Goal: Task Accomplishment & Management: Use online tool/utility

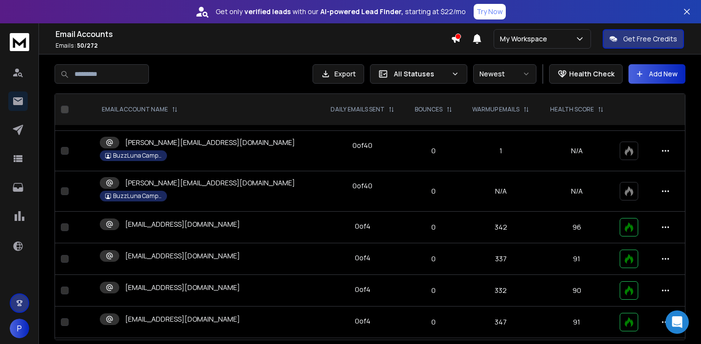
scroll to position [97, 0]
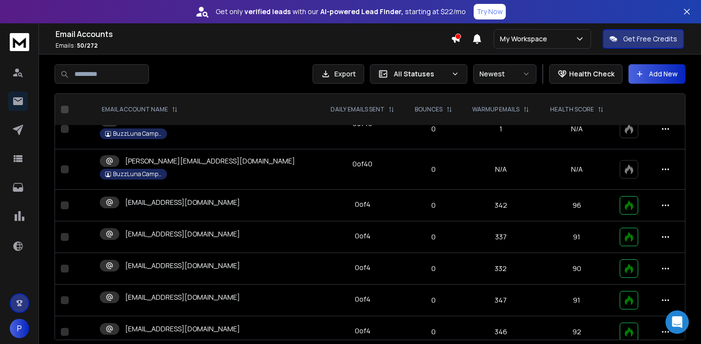
click at [226, 200] on div "[EMAIL_ADDRESS][DOMAIN_NAME]" at bounding box center [207, 203] width 214 height 12
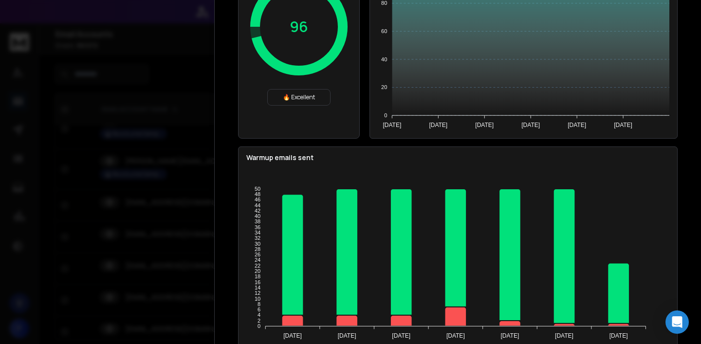
scroll to position [455, 0]
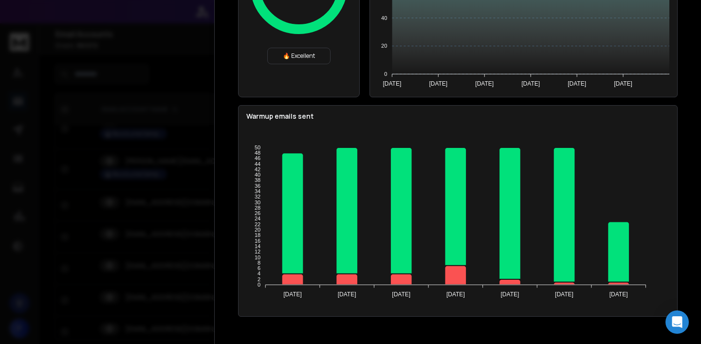
click at [150, 222] on div at bounding box center [350, 172] width 701 height 344
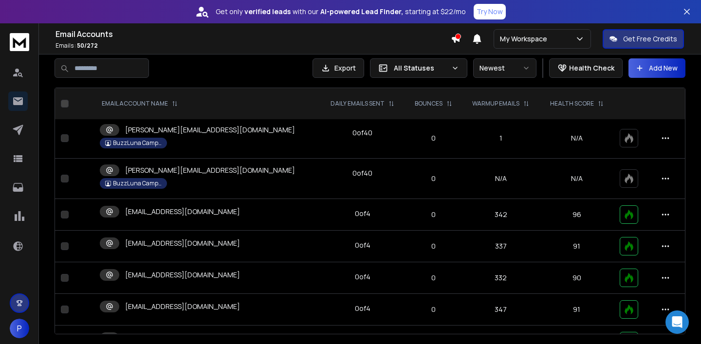
scroll to position [107, 0]
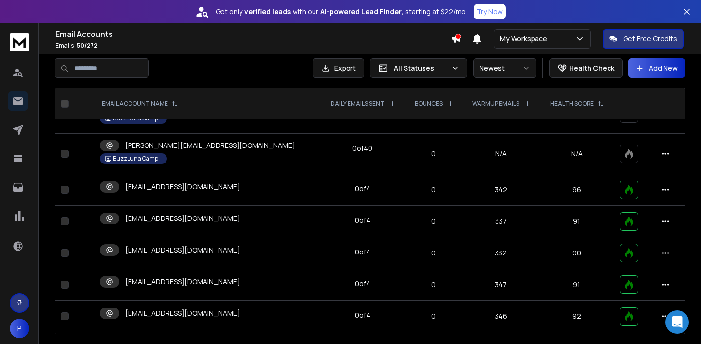
click at [486, 255] on td "332" at bounding box center [501, 254] width 78 height 32
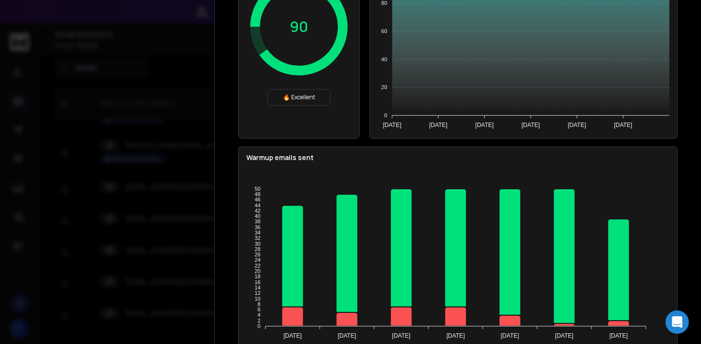
scroll to position [502, 0]
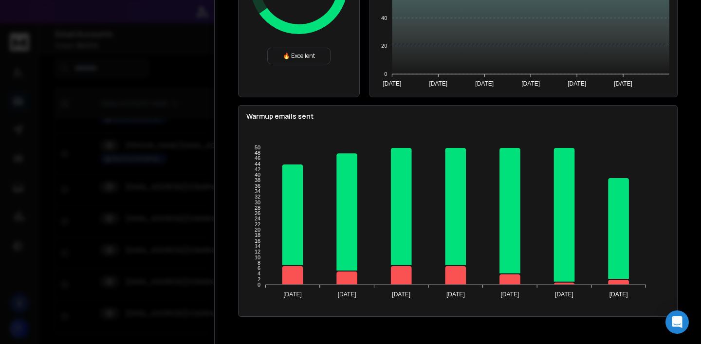
click at [183, 131] on div at bounding box center [350, 172] width 701 height 344
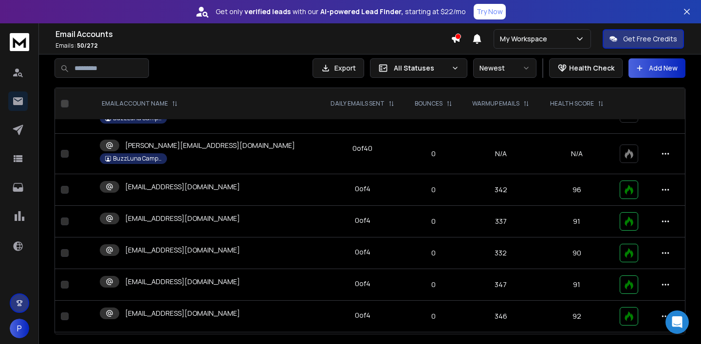
scroll to position [0, 0]
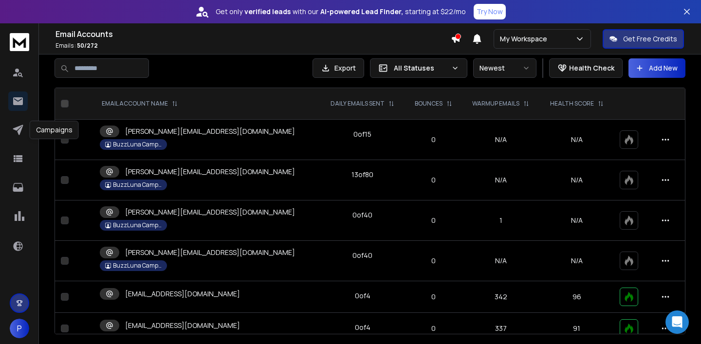
click at [12, 140] on div at bounding box center [19, 131] width 22 height 23
click at [16, 132] on icon at bounding box center [18, 130] width 12 height 12
